Goal: Navigation & Orientation: Find specific page/section

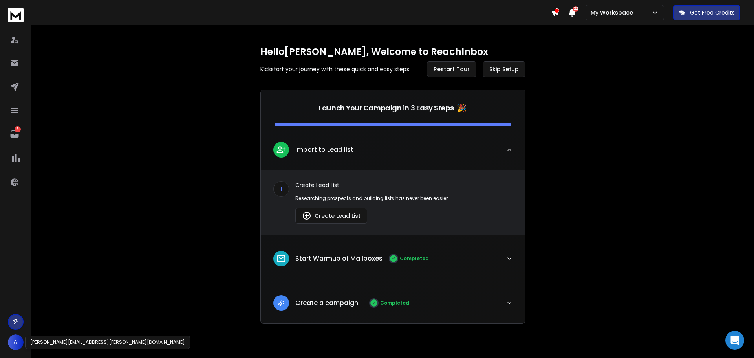
click at [17, 341] on span "A" at bounding box center [16, 342] width 16 height 16
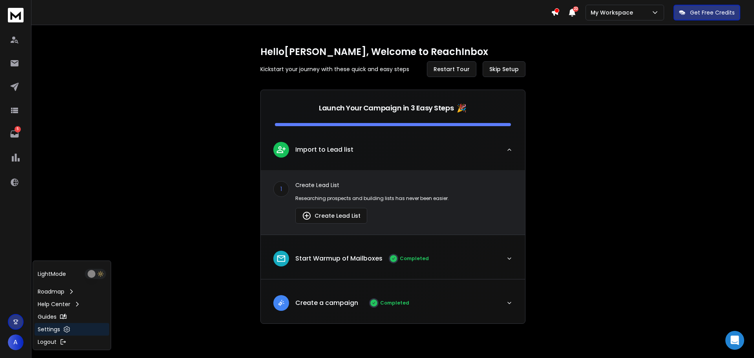
click at [51, 330] on p "Settings" at bounding box center [49, 329] width 22 height 8
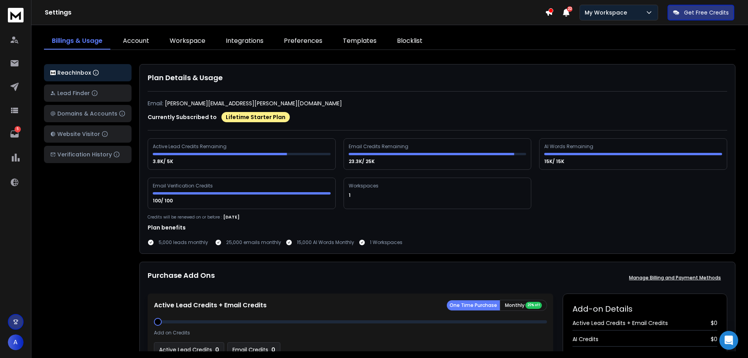
click at [641, 13] on div "My Workspace" at bounding box center [619, 13] width 68 height 8
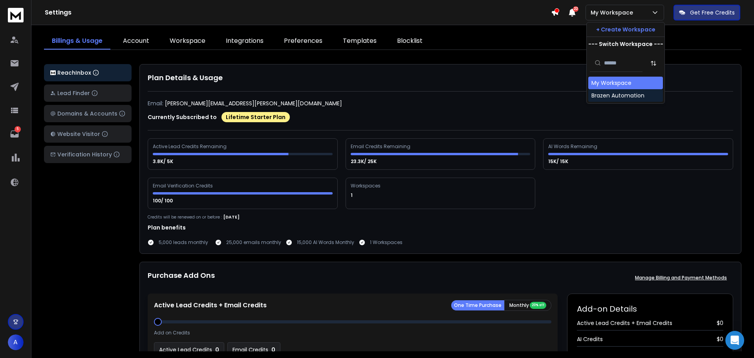
click at [630, 97] on div "Brazen Automation" at bounding box center [617, 96] width 53 height 8
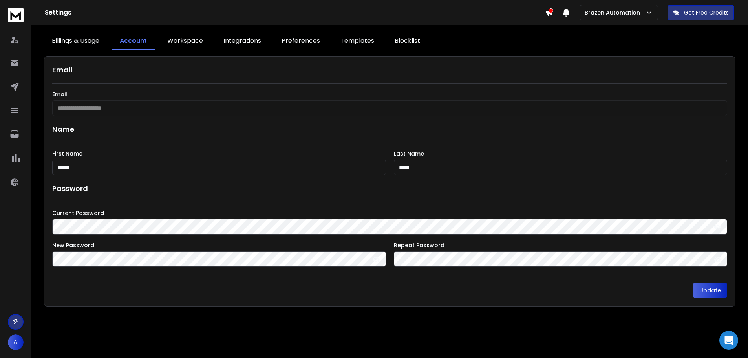
click at [70, 34] on link "Billings & Usage" at bounding box center [75, 41] width 63 height 16
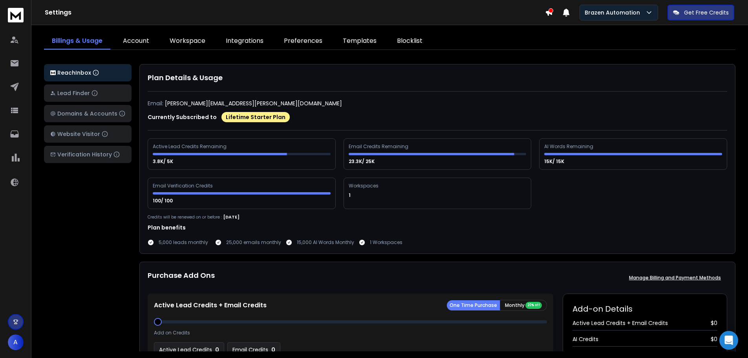
click at [619, 13] on p "Brazen Automation" at bounding box center [614, 13] width 59 height 8
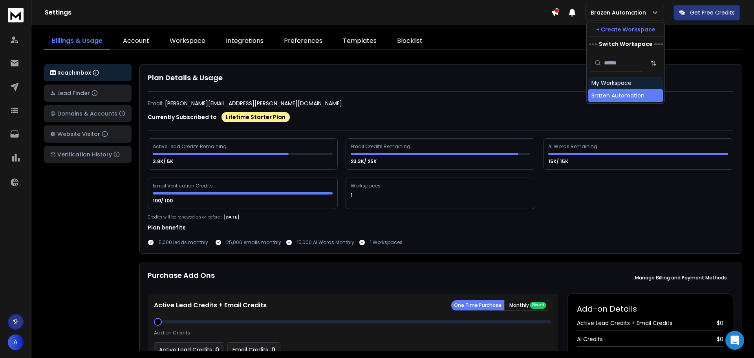
click at [608, 82] on div "My Workspace" at bounding box center [611, 83] width 40 height 8
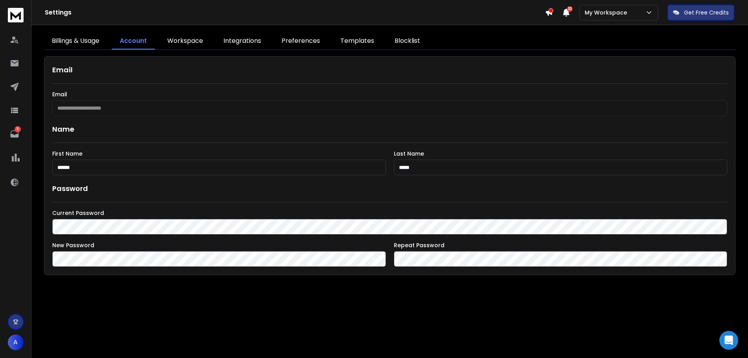
click at [79, 44] on link "Billings & Usage" at bounding box center [75, 41] width 63 height 16
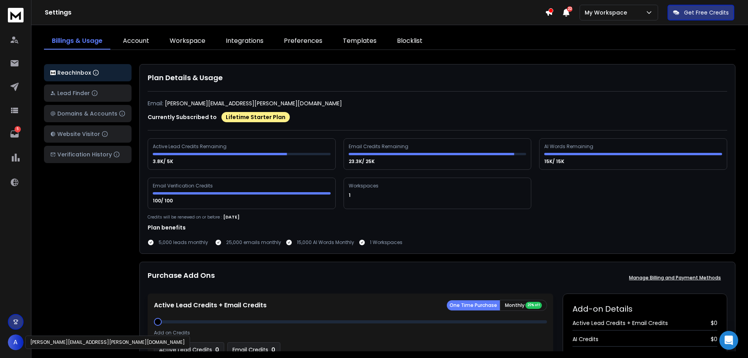
click at [13, 340] on span "A" at bounding box center [16, 342] width 16 height 16
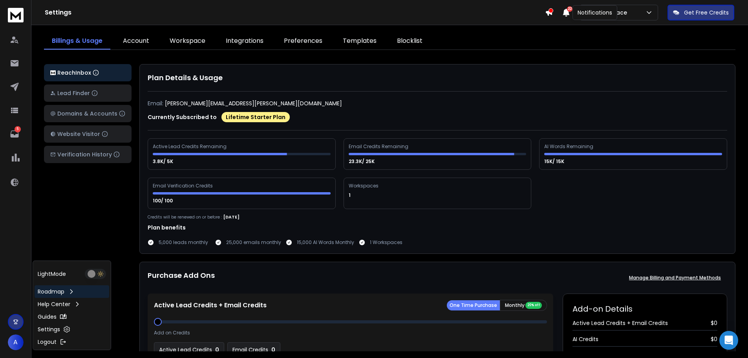
click at [568, 12] on icon at bounding box center [566, 12] width 7 height 8
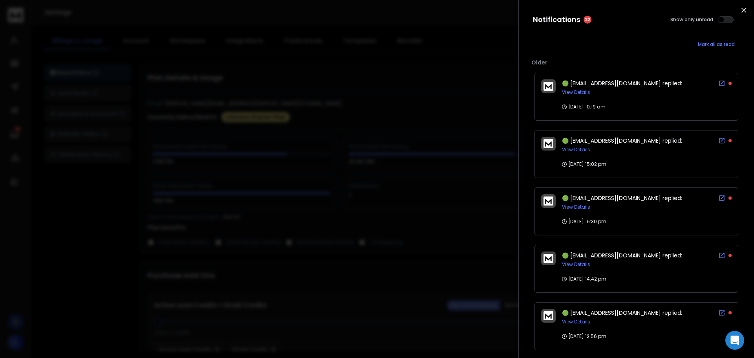
click at [743, 9] on icon "button" at bounding box center [744, 10] width 4 height 4
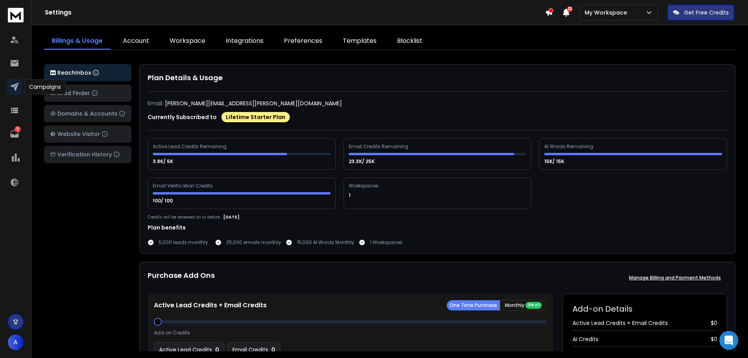
click at [18, 85] on icon at bounding box center [14, 86] width 8 height 8
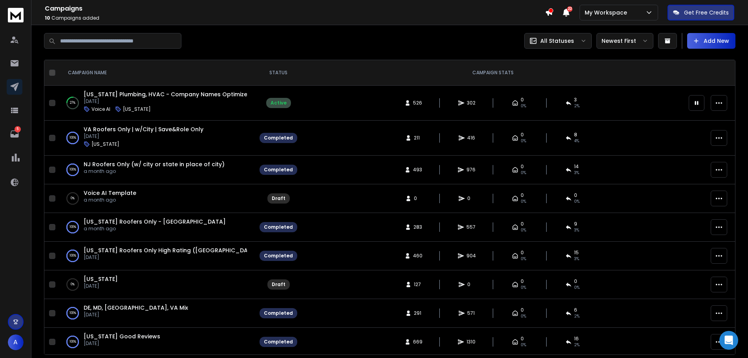
click at [184, 94] on span "[US_STATE] Plumbing, HVAC - Company Names Optimized" at bounding box center [168, 94] width 168 height 8
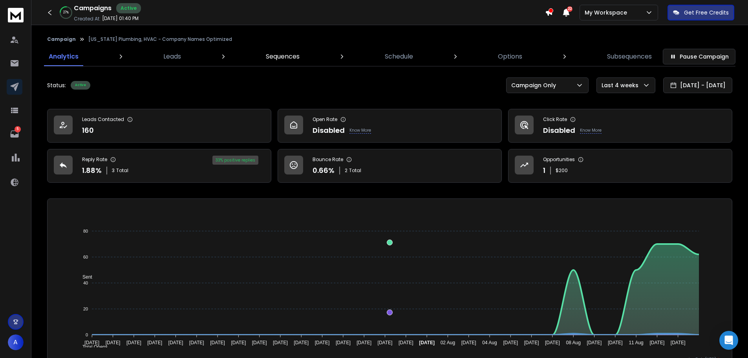
click at [284, 56] on p "Sequences" at bounding box center [283, 56] width 34 height 9
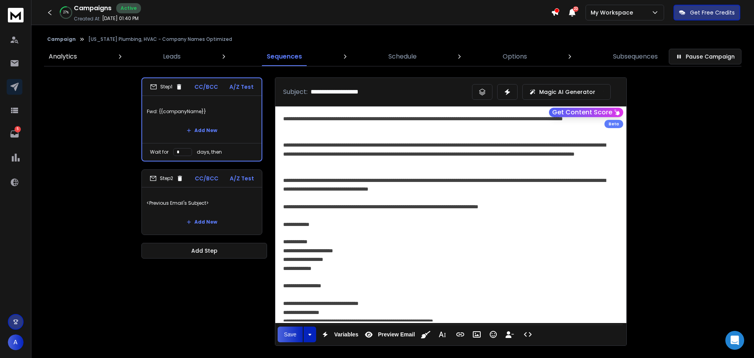
click at [69, 60] on p "Analytics" at bounding box center [63, 56] width 28 height 9
